Goal: Information Seeking & Learning: Check status

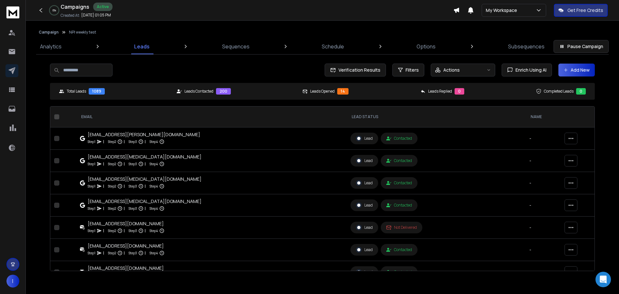
drag, startPoint x: 547, startPoint y: 0, endPoint x: 246, endPoint y: 27, distance: 301.8
click at [246, 27] on div "Campaign NPI weekly test" at bounding box center [322, 32] width 573 height 10
click at [52, 45] on p "Analytics" at bounding box center [51, 47] width 22 height 8
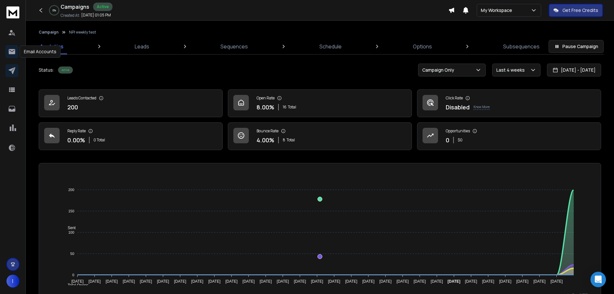
click at [11, 55] on link at bounding box center [11, 51] width 13 height 13
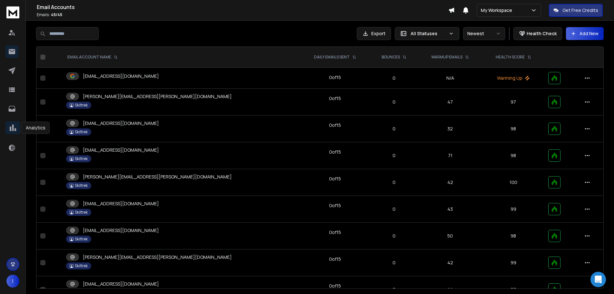
click at [8, 127] on icon at bounding box center [13, 128] width 10 height 10
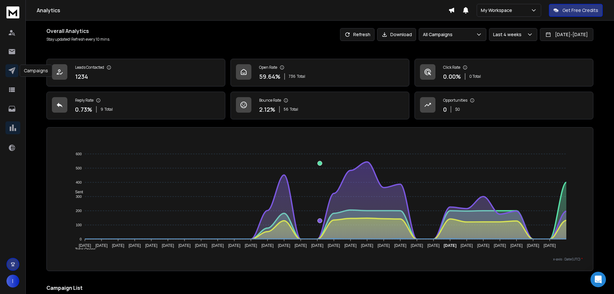
click at [13, 74] on icon at bounding box center [12, 71] width 8 height 8
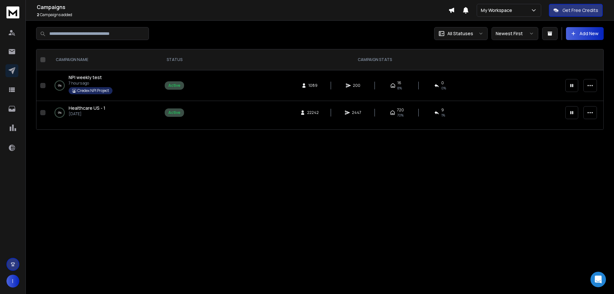
click at [97, 82] on p "7 hours ago" at bounding box center [91, 83] width 44 height 5
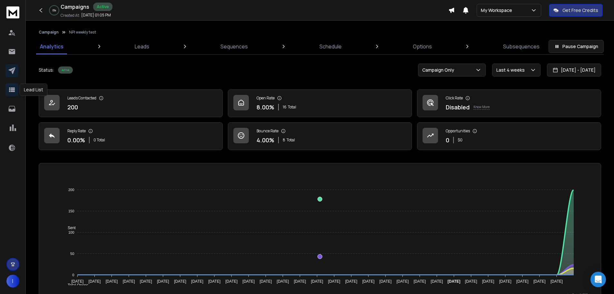
click at [15, 88] on icon at bounding box center [12, 90] width 8 height 8
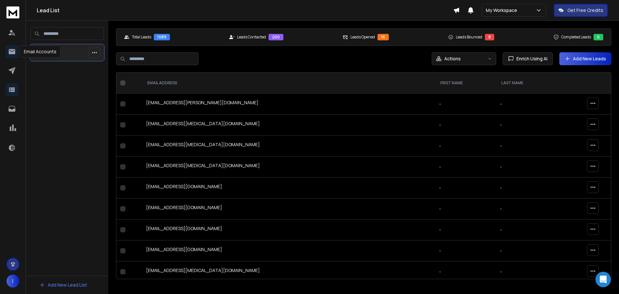
click at [13, 50] on icon at bounding box center [12, 51] width 6 height 5
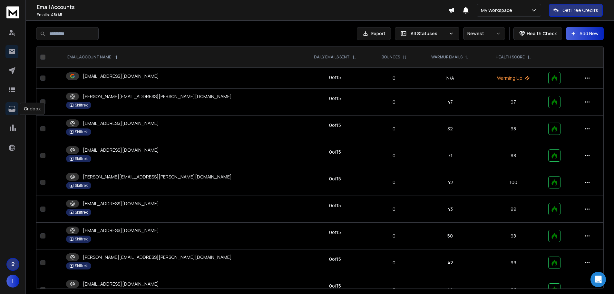
click at [13, 110] on icon at bounding box center [11, 109] width 7 height 6
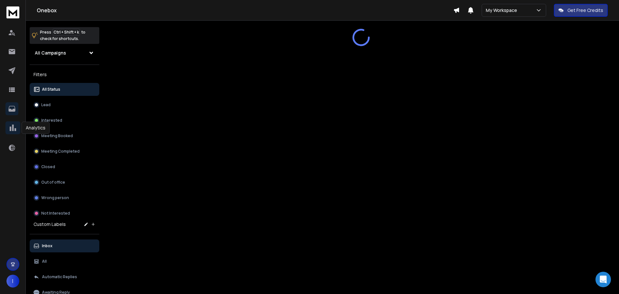
click at [10, 124] on icon at bounding box center [13, 128] width 10 height 10
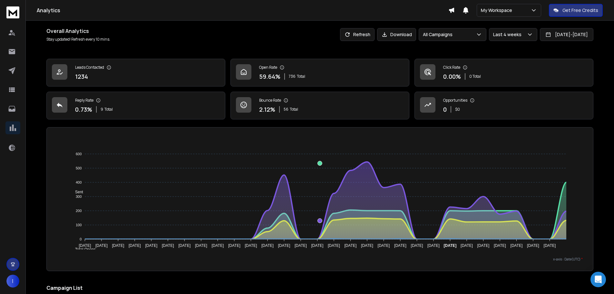
click at [19, 53] on div "I" at bounding box center [13, 147] width 26 height 294
click at [19, 53] on div at bounding box center [12, 52] width 15 height 15
click at [18, 53] on link at bounding box center [11, 51] width 13 height 13
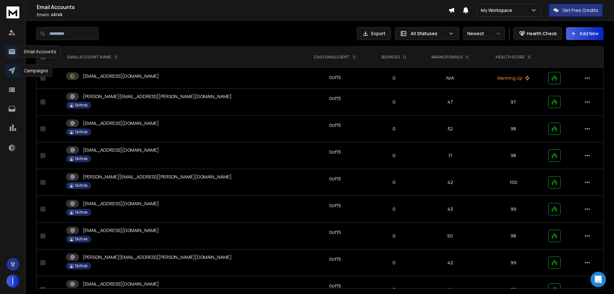
click at [15, 73] on icon at bounding box center [12, 71] width 8 height 8
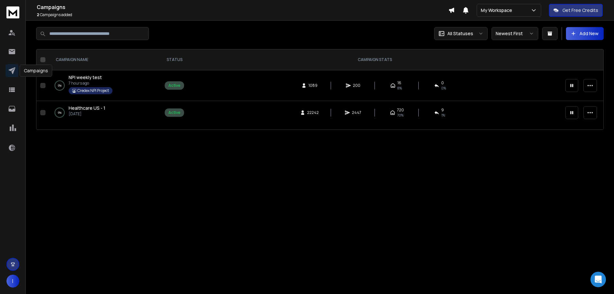
click at [225, 189] on div "Campaigns 2 Campaigns Added All Statuses Newest First Add New CAMPAIGN NAME STA…" at bounding box center [320, 174] width 568 height 294
click at [100, 114] on p "[DATE]" at bounding box center [87, 113] width 37 height 5
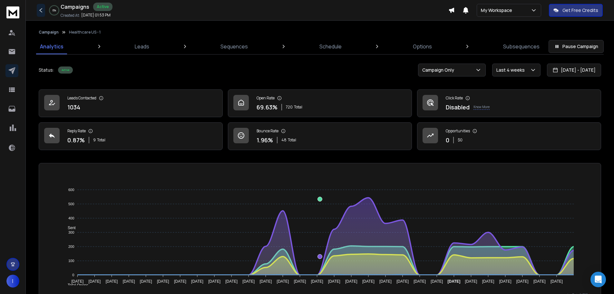
click at [41, 11] on icon at bounding box center [41, 10] width 6 height 6
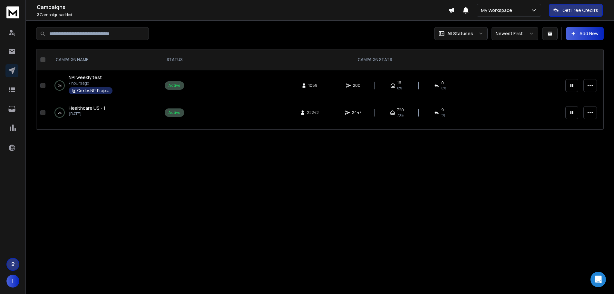
click at [91, 81] on p "7 hours ago" at bounding box center [91, 83] width 44 height 5
